Goal: Task Accomplishment & Management: Manage account settings

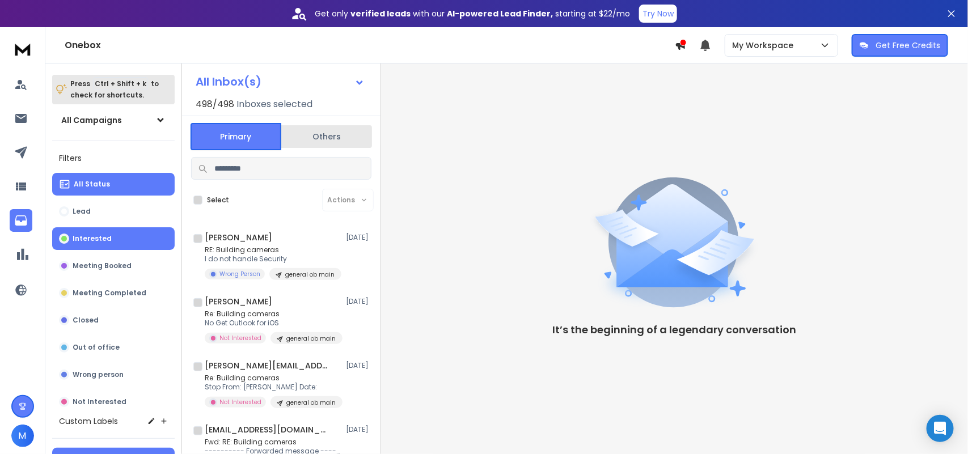
scroll to position [142, 0]
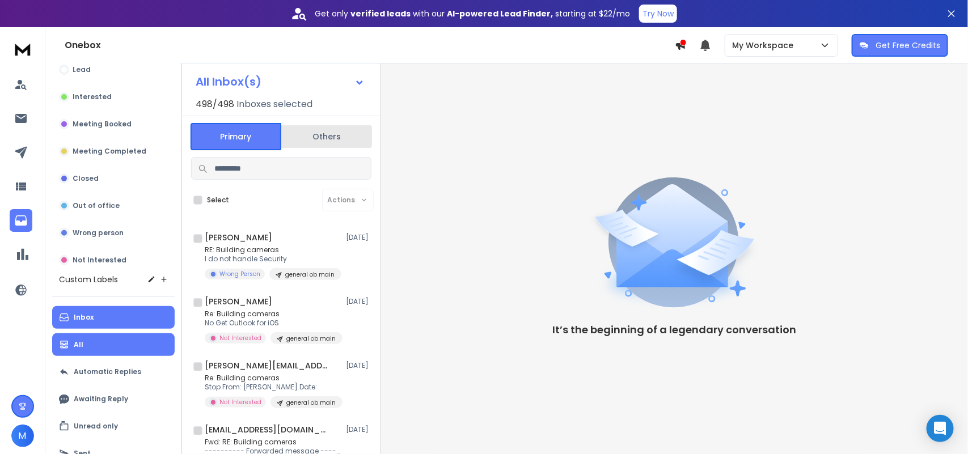
click at [85, 344] on button "All" at bounding box center [113, 345] width 123 height 23
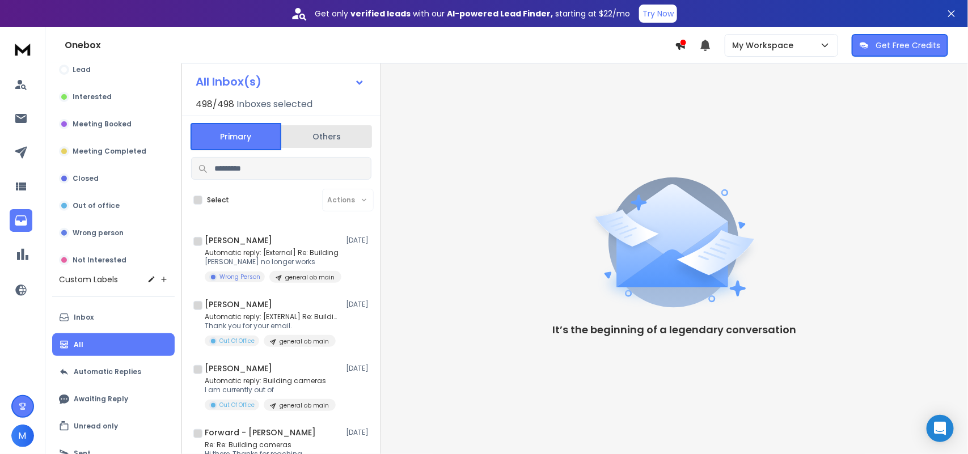
scroll to position [0, 0]
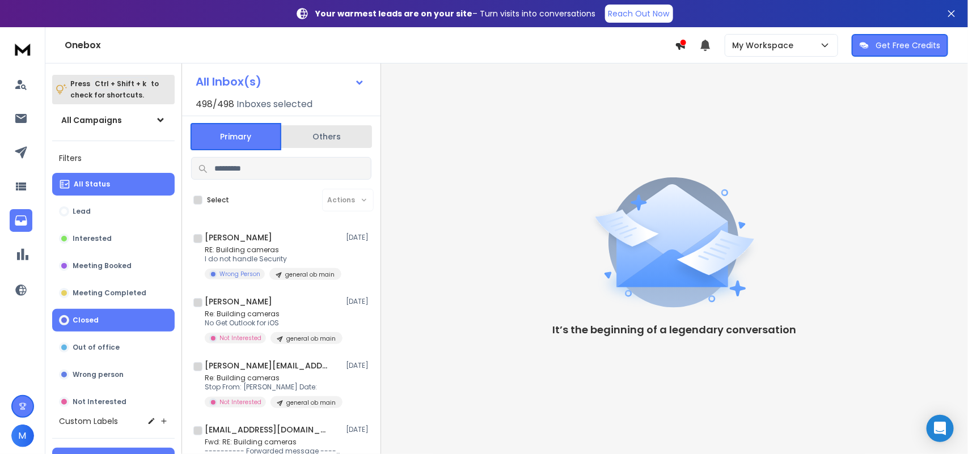
scroll to position [71, 0]
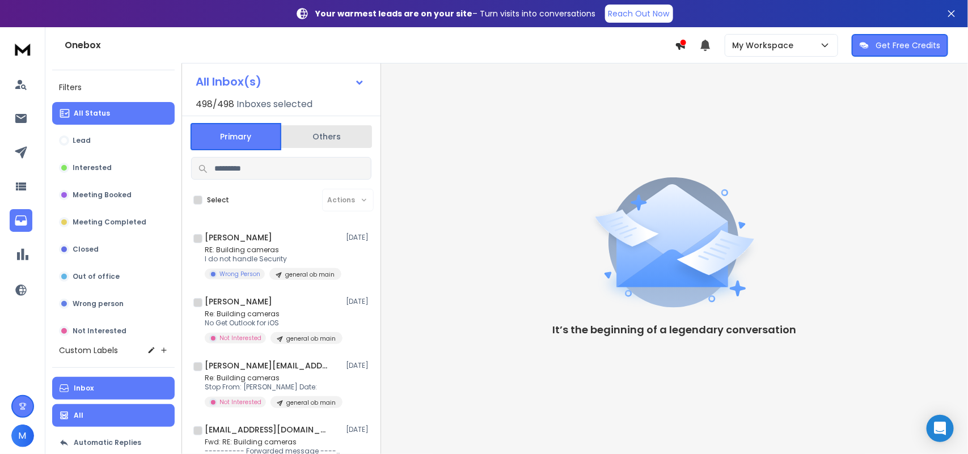
click at [80, 416] on p "All" at bounding box center [79, 415] width 10 height 9
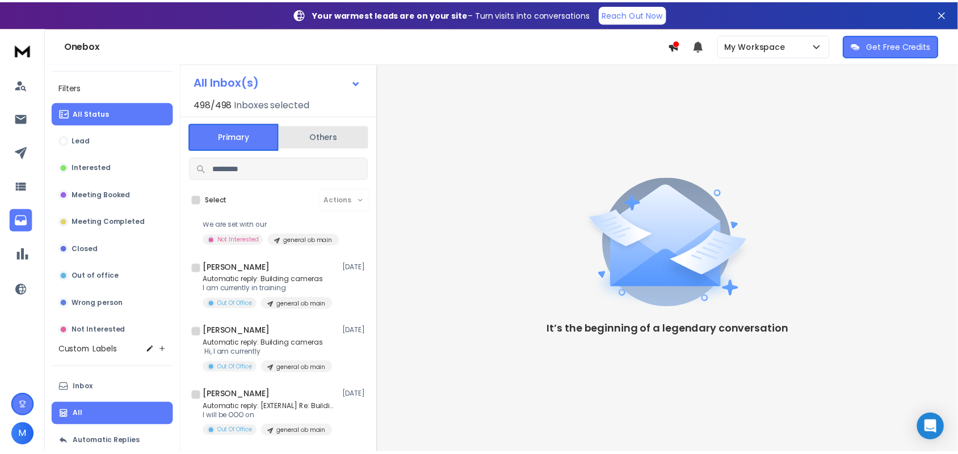
scroll to position [0, 0]
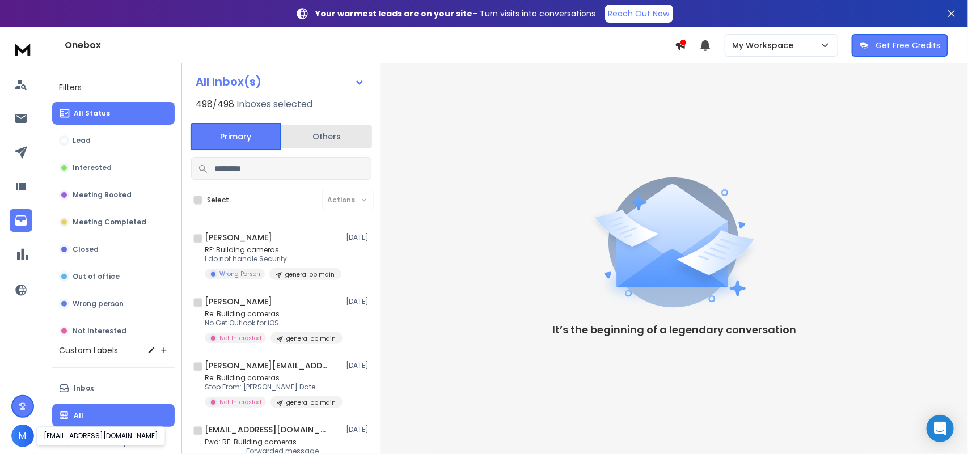
click at [26, 434] on span "M" at bounding box center [22, 436] width 23 height 23
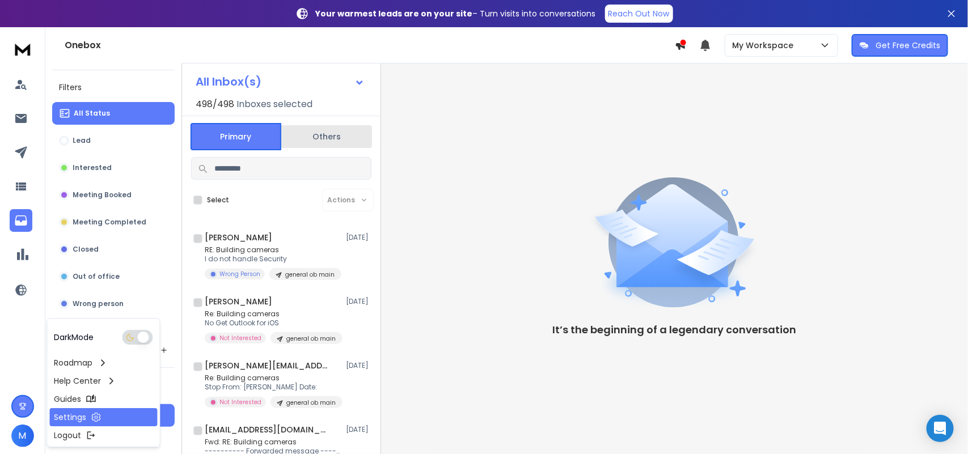
click at [62, 418] on p "Settings" at bounding box center [70, 417] width 32 height 11
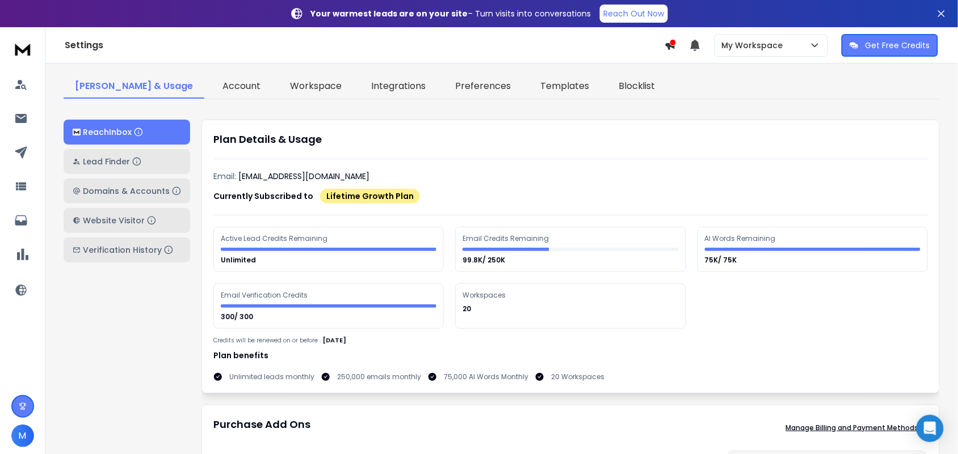
click at [607, 86] on link "Blocklist" at bounding box center [637, 87] width 60 height 24
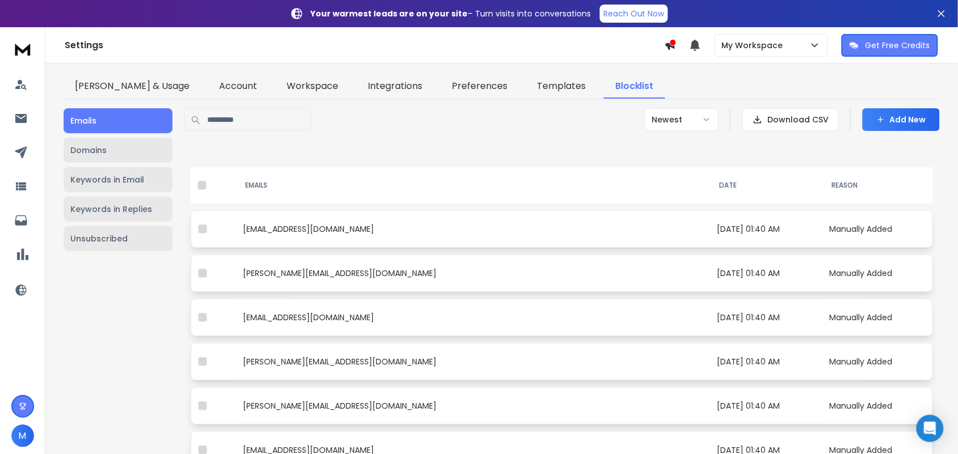
click at [916, 114] on p "Add New" at bounding box center [908, 119] width 36 height 11
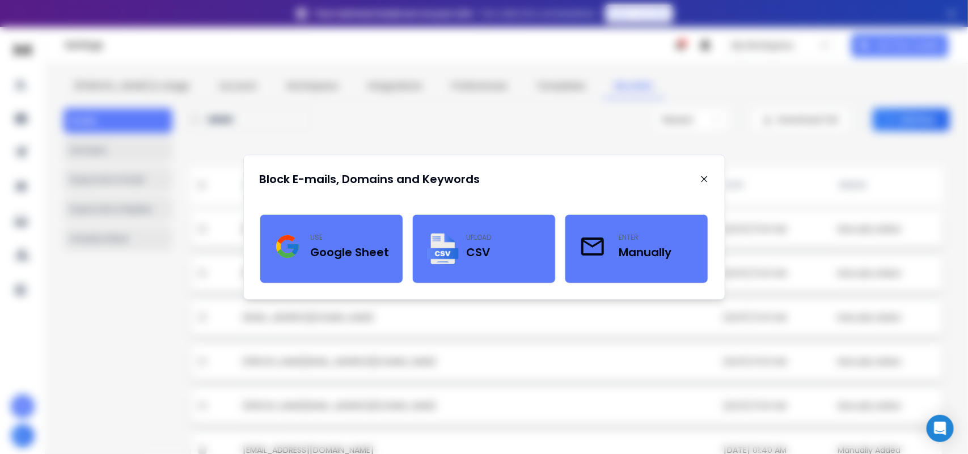
click at [509, 234] on div "upload CSV" at bounding box center [484, 248] width 144 height 69
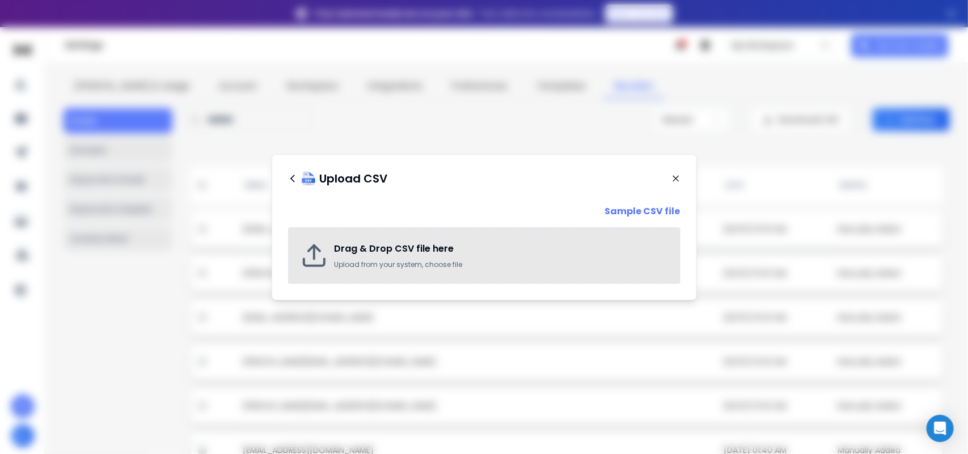
click at [415, 251] on h2 "Drag & Drop CSV file here" at bounding box center [502, 249] width 334 height 14
type input "**********"
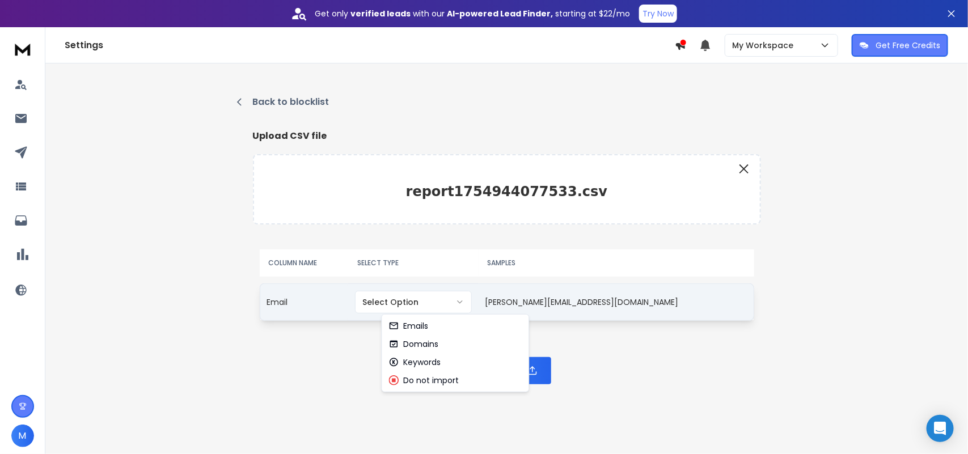
click at [466, 296] on button "Select Option" at bounding box center [413, 302] width 117 height 23
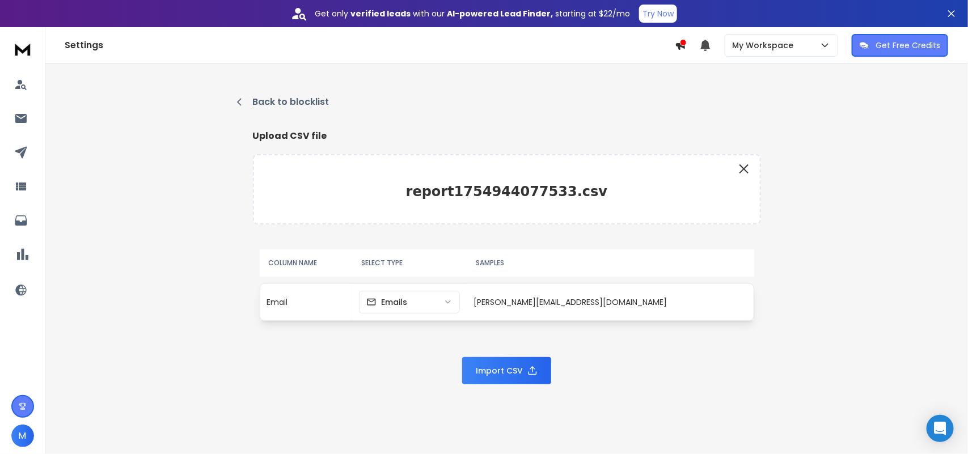
click at [508, 370] on button "Import CSV" at bounding box center [506, 370] width 89 height 27
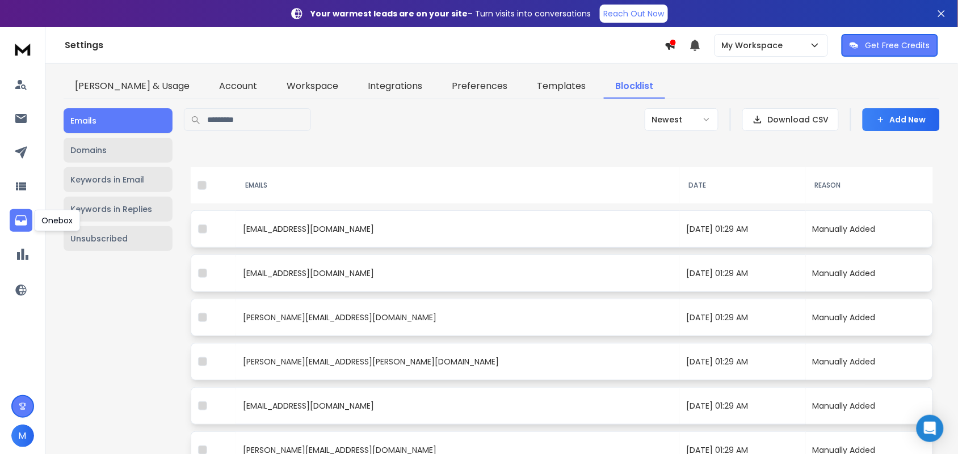
click at [16, 221] on icon at bounding box center [21, 221] width 12 height 10
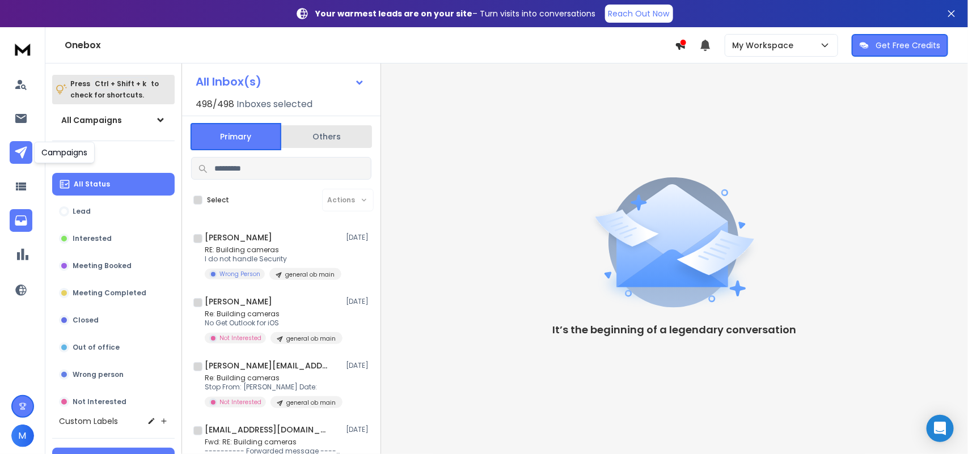
click at [23, 157] on icon at bounding box center [21, 153] width 14 height 14
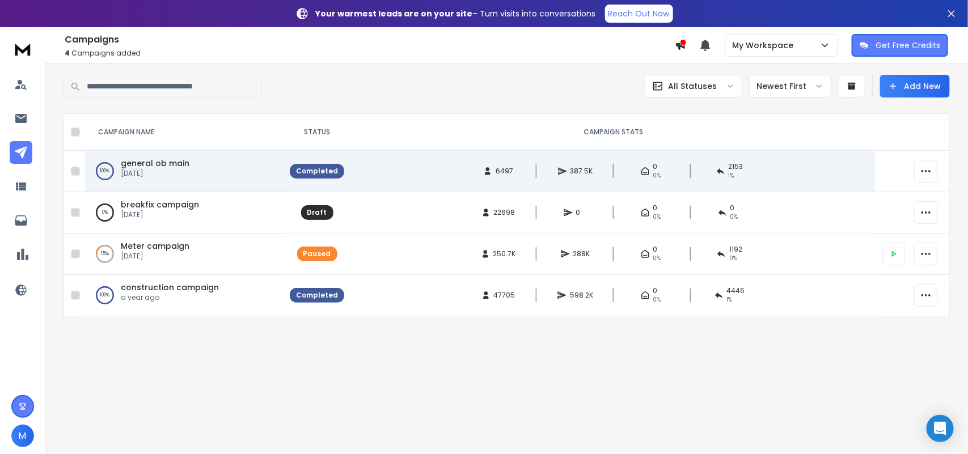
click at [178, 173] on p "2 months ago" at bounding box center [155, 173] width 69 height 9
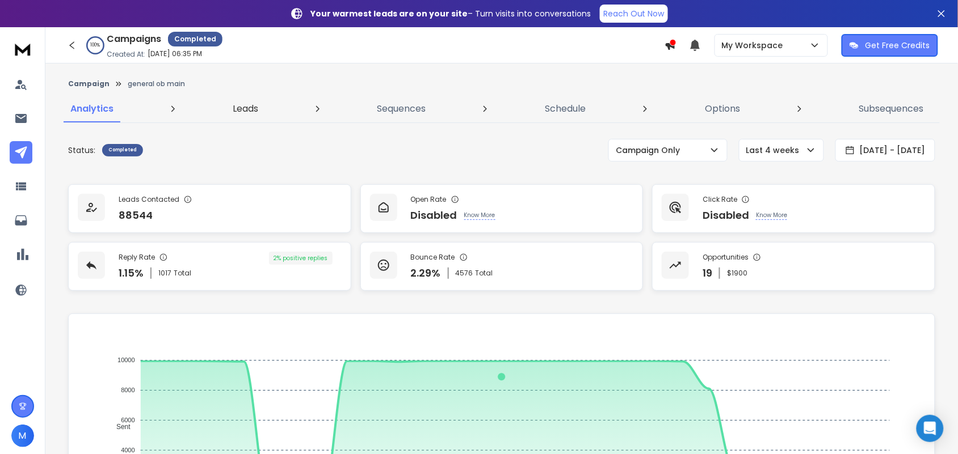
click at [251, 106] on p "Leads" at bounding box center [246, 109] width 26 height 14
